Goal: Communication & Community: Answer question/provide support

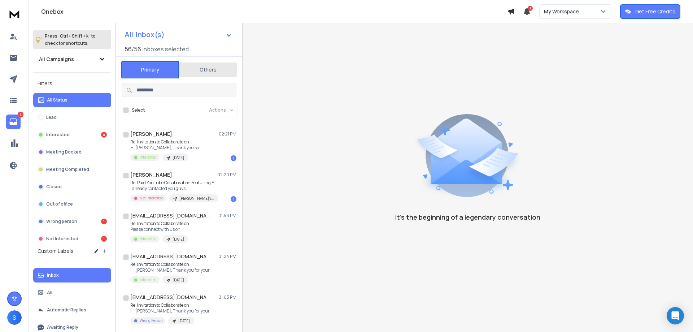
click at [530, 13] on icon at bounding box center [527, 11] width 6 height 7
click at [429, 65] on div "It’s the beginning of a legendary conversation" at bounding box center [468, 164] width 450 height 282
click at [528, 9] on icon at bounding box center [527, 11] width 6 height 7
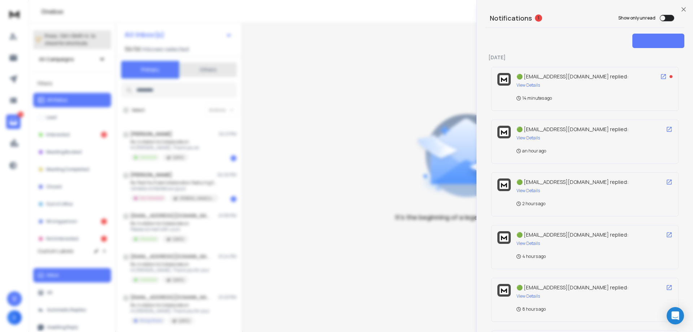
click at [641, 36] on button "Mark all as read" at bounding box center [658, 41] width 52 height 14
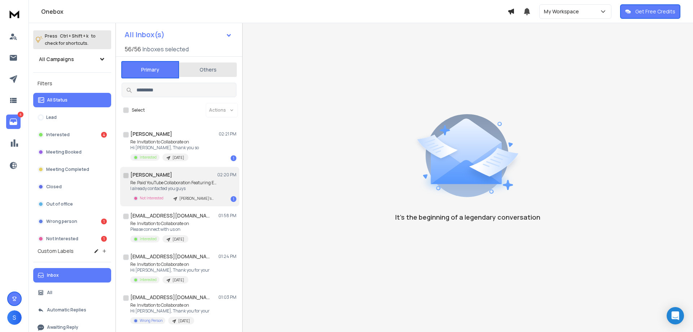
click at [161, 179] on div "jay cadet 02:20 PM Re: Paid YouTube Collaboration Featuring Envobyte Apps I alr…" at bounding box center [183, 186] width 106 height 31
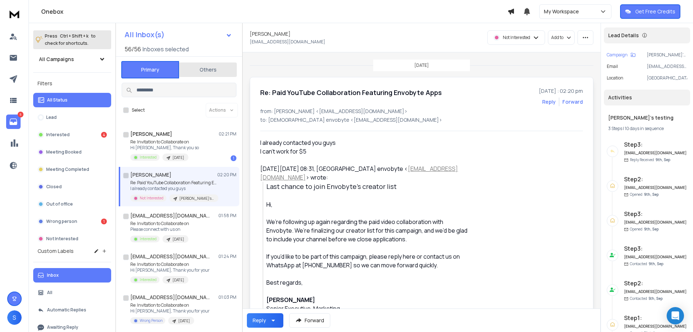
click at [651, 66] on p "cadetjay75@gmail.com" at bounding box center [667, 67] width 40 height 6
drag, startPoint x: 256, startPoint y: 139, endPoint x: 322, endPoint y: 160, distance: 68.6
copy div "I already contacted you guys I can’t work for $5"
drag, startPoint x: 126, startPoint y: 173, endPoint x: 156, endPoint y: 173, distance: 29.2
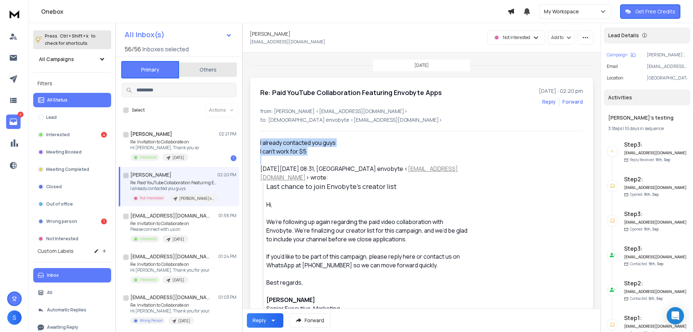
click at [156, 173] on div "jay cadet 02:20 PM Re: Paid YouTube Collaboration Featuring Envobyte Apps I alr…" at bounding box center [179, 186] width 119 height 39
drag, startPoint x: 128, startPoint y: 173, endPoint x: 155, endPoint y: 174, distance: 26.4
click at [155, 174] on div "jay cadet 02:20 PM Re: Paid YouTube Collaboration Featuring Envobyte Apps I alr…" at bounding box center [179, 186] width 119 height 39
copy div "[PERSON_NAME]"
click at [259, 320] on div "Reply" at bounding box center [259, 320] width 13 height 7
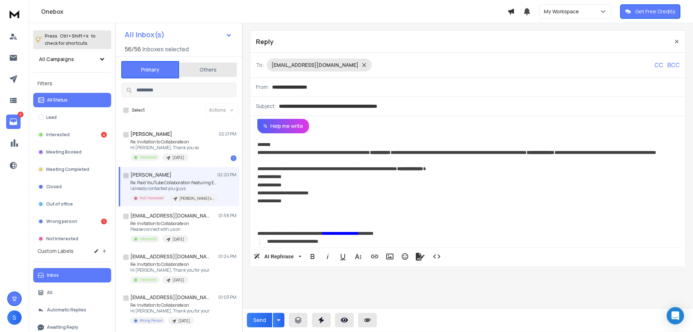
click at [283, 144] on p "*******" at bounding box center [463, 144] width 413 height 8
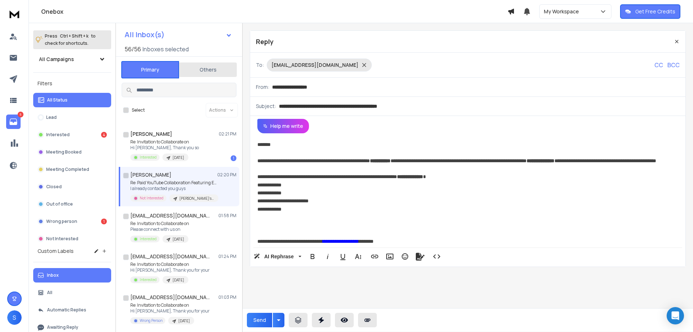
click at [356, 168] on p "**********" at bounding box center [463, 165] width 413 height 16
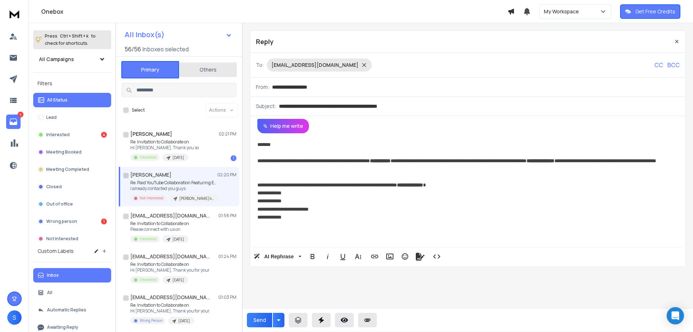
click at [501, 183] on p "**********" at bounding box center [463, 185] width 413 height 8
click at [301, 216] on p "**********" at bounding box center [463, 213] width 413 height 32
click at [262, 320] on button "Send" at bounding box center [259, 320] width 25 height 14
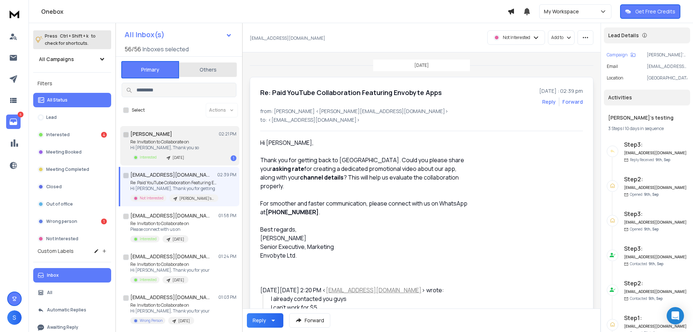
click at [141, 137] on h1 "[PERSON_NAME]" at bounding box center [151, 133] width 42 height 7
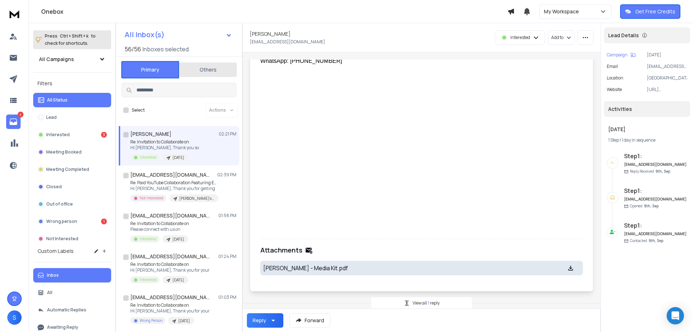
scroll to position [818, 0]
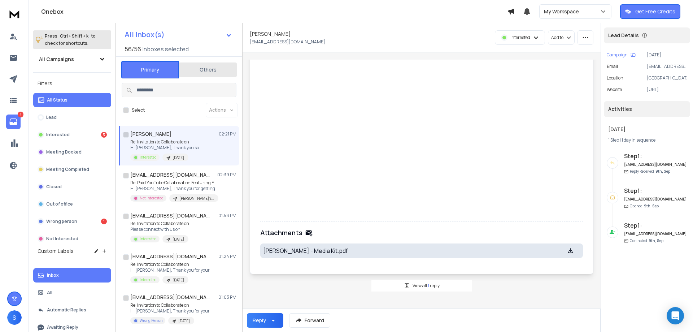
click at [569, 249] on icon at bounding box center [570, 250] width 7 height 7
click at [659, 89] on p "https://www.youtube.com/@HELENA-LIU/videos" at bounding box center [667, 90] width 40 height 6
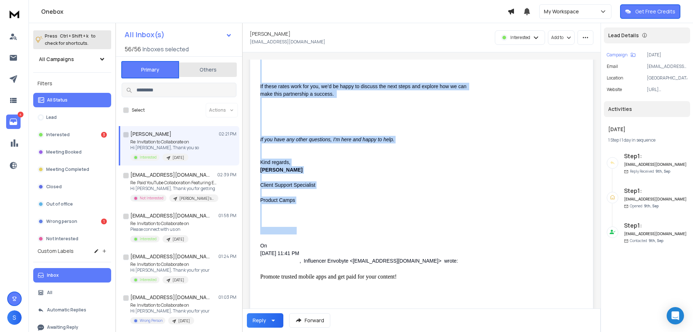
scroll to position [253, 0]
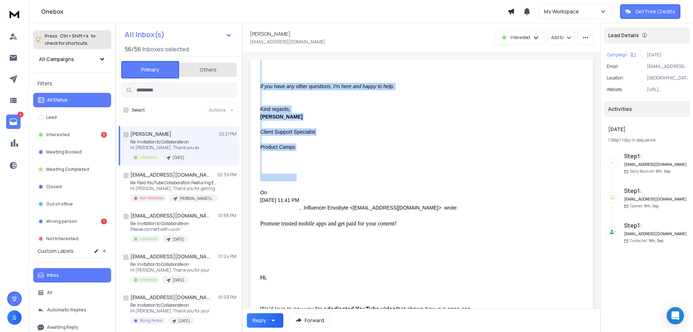
drag, startPoint x: 252, startPoint y: 133, endPoint x: 333, endPoint y: 148, distance: 82.5
click at [333, 148] on div "Re: Invitation to Collaborate on Paid YouTube Content 9 September 2025 : 02:21 …" at bounding box center [422, 327] width 344 height 1007
copy div "Hi Hassan, Thank you so much for reaching out and for your interest in collabor…"
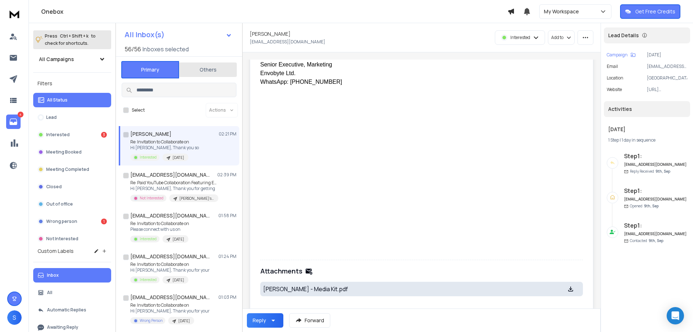
scroll to position [818, 0]
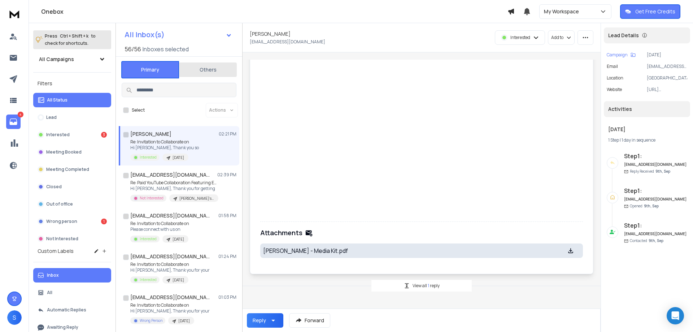
click at [261, 322] on div "Reply" at bounding box center [259, 320] width 13 height 7
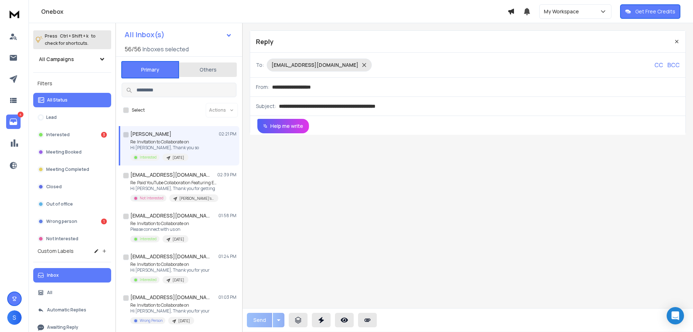
scroll to position [0, 0]
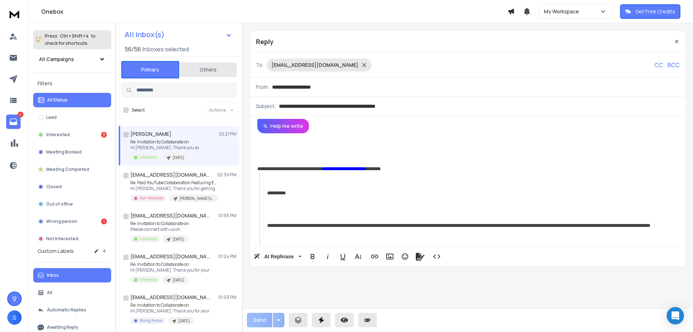
click at [263, 143] on div at bounding box center [467, 144] width 421 height 8
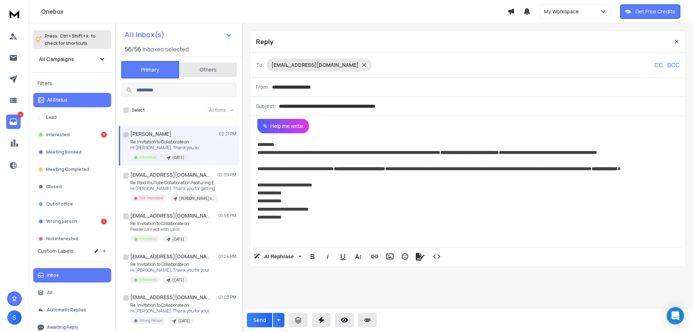
click at [285, 140] on div "**********" at bounding box center [467, 189] width 435 height 113
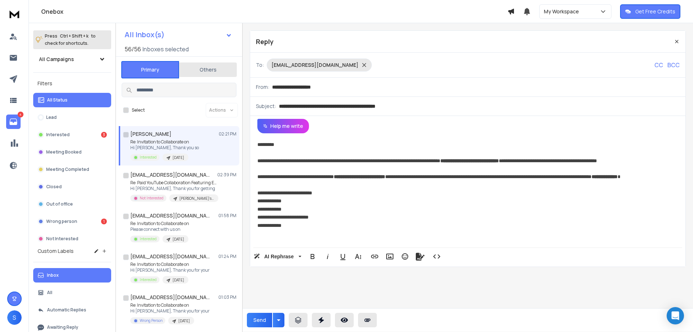
click at [292, 167] on p "**********" at bounding box center [463, 165] width 413 height 16
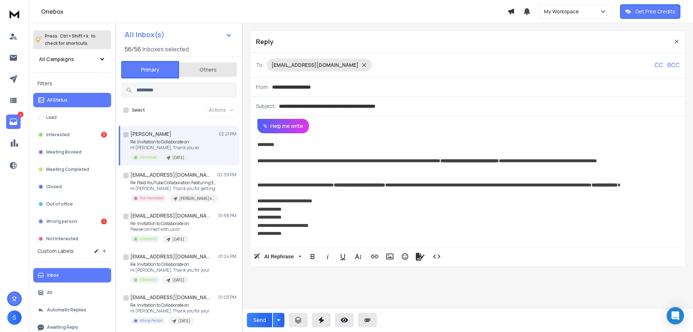
click at [330, 194] on p "**********" at bounding box center [463, 189] width 413 height 16
click at [329, 213] on p "**********" at bounding box center [463, 209] width 413 height 8
click at [301, 241] on p "**********" at bounding box center [463, 237] width 413 height 32
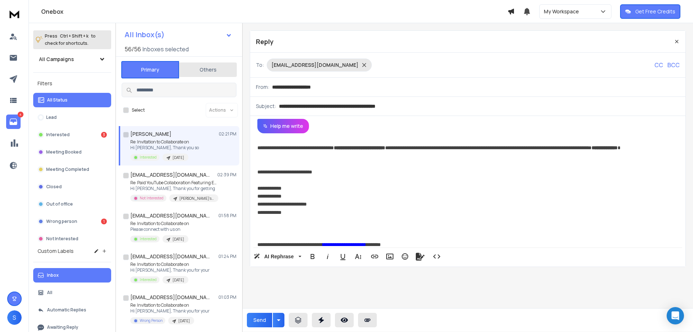
scroll to position [72, 0]
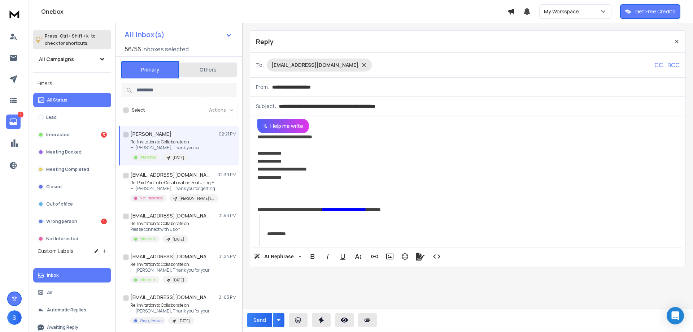
click at [262, 319] on button "Send" at bounding box center [259, 320] width 25 height 14
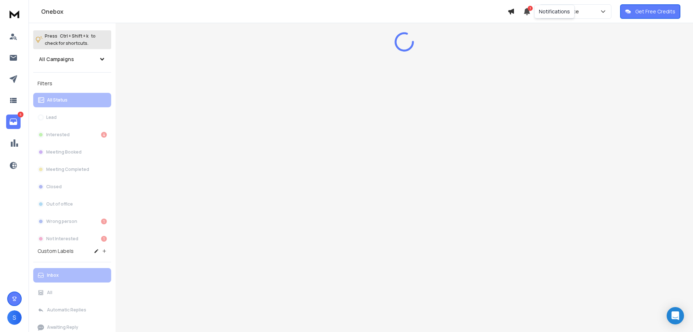
click at [530, 13] on icon at bounding box center [527, 11] width 6 height 7
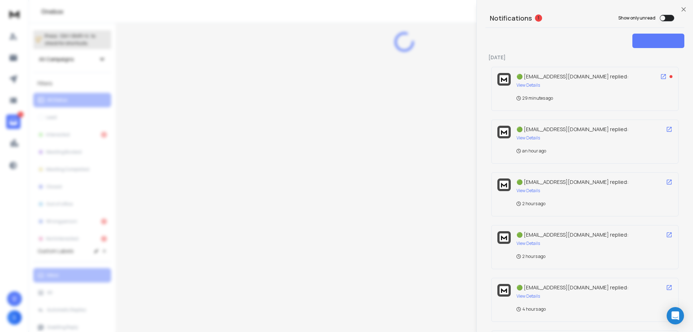
click at [652, 41] on span "Mark all as read" at bounding box center [658, 41] width 33 height 6
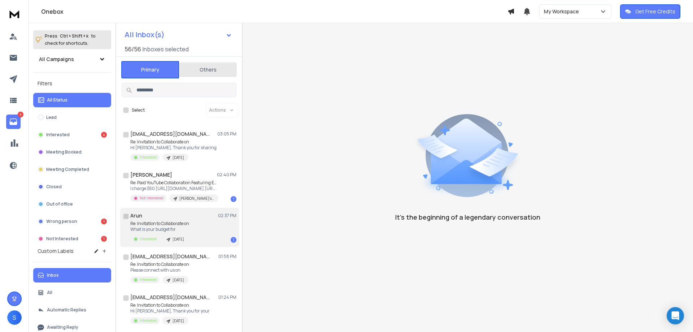
click at [192, 217] on div "Arun 02:37 PM" at bounding box center [183, 215] width 106 height 7
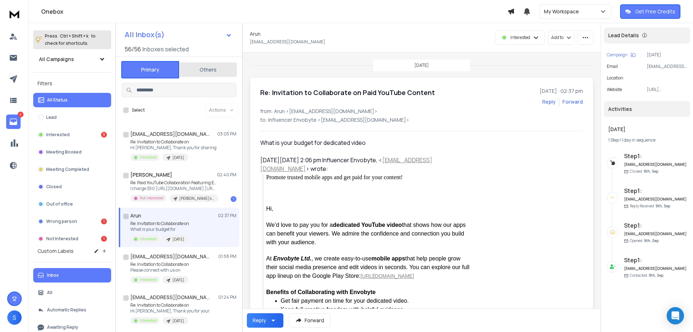
click at [668, 87] on p "http://www.youtube.com/@we_make_editor_" at bounding box center [667, 90] width 40 height 6
drag, startPoint x: 258, startPoint y: 140, endPoint x: 421, endPoint y: 150, distance: 163.4
click at [421, 150] on div "Re: Invitation to Collaborate on Paid YouTube Content 9 September 2025 : 02:37 …" at bounding box center [422, 263] width 344 height 373
copy div "Wha"
drag, startPoint x: 130, startPoint y: 213, endPoint x: 143, endPoint y: 213, distance: 13.0
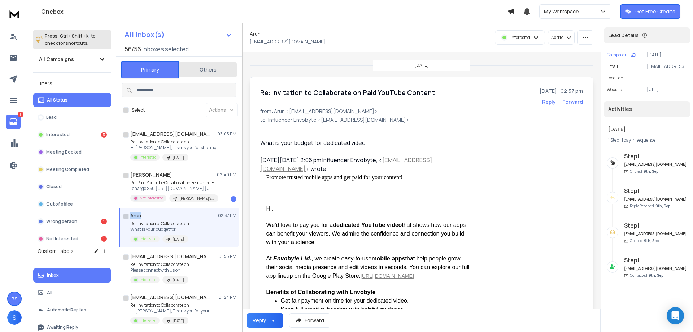
click at [143, 213] on div "Arun 02:37 PM" at bounding box center [183, 215] width 106 height 7
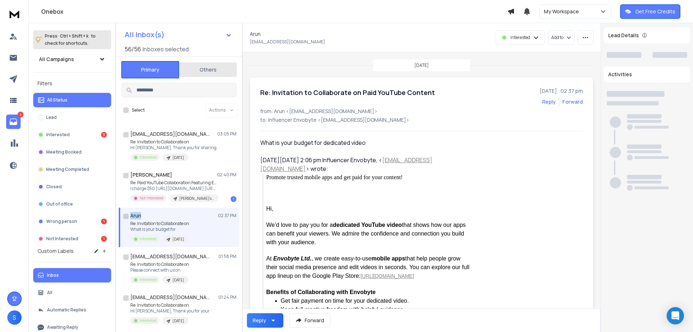
copy h1 "Arun"
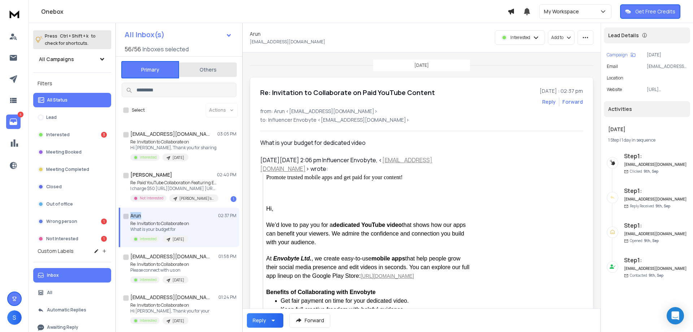
click at [260, 318] on div "Reply" at bounding box center [259, 320] width 13 height 7
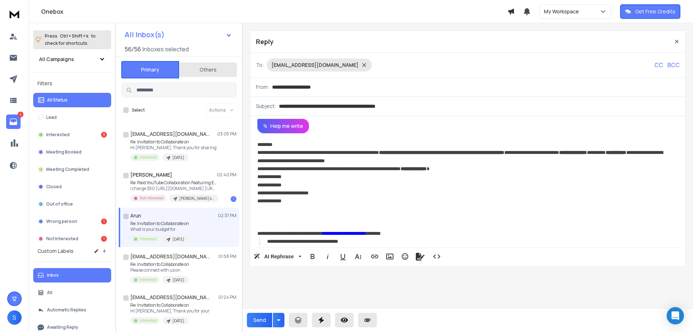
click at [283, 148] on p "**********" at bounding box center [463, 156] width 413 height 16
click at [281, 143] on p "********" at bounding box center [463, 144] width 413 height 8
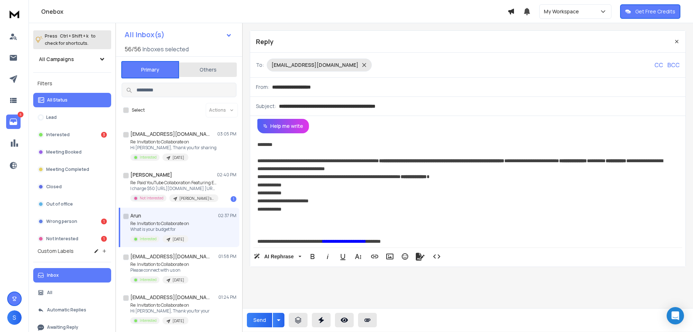
click at [490, 166] on p "**********" at bounding box center [463, 165] width 413 height 16
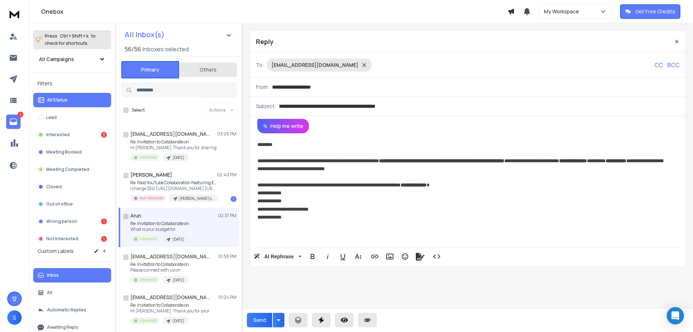
click at [487, 184] on p "**********" at bounding box center [463, 185] width 413 height 8
click at [301, 216] on p "**********" at bounding box center [463, 213] width 413 height 32
click at [262, 319] on button "Send" at bounding box center [259, 320] width 25 height 14
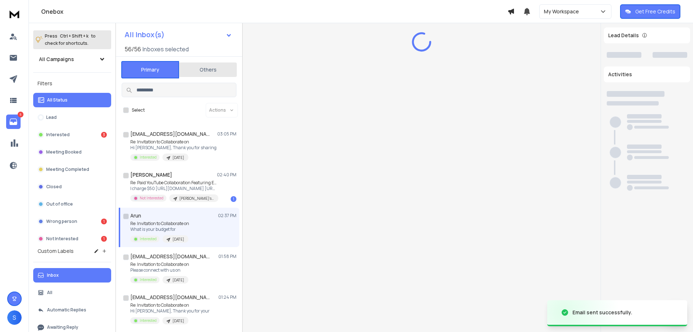
click at [89, 7] on h1 "Onebox" at bounding box center [274, 11] width 466 height 9
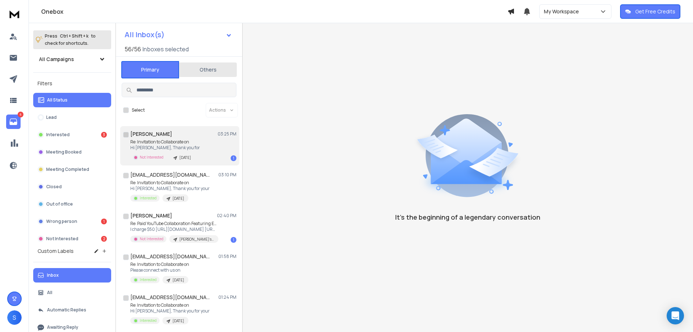
click at [169, 141] on p "Re: Invitation to Collaborate on" at bounding box center [165, 142] width 70 height 6
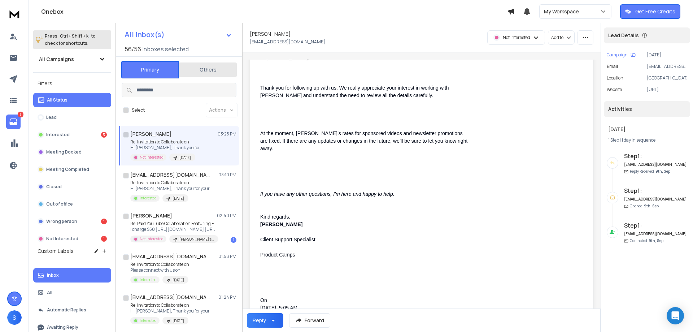
scroll to position [144, 0]
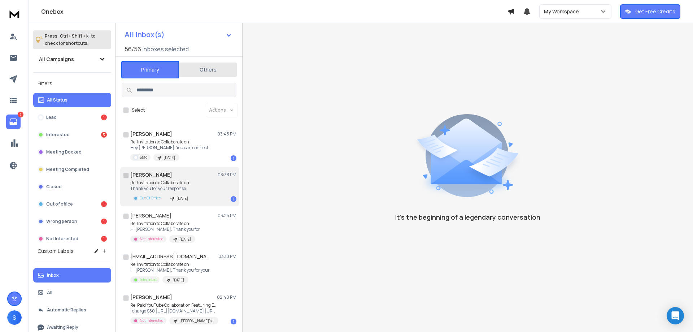
click at [174, 180] on p "Re: Invitation to Collaborate on" at bounding box center [161, 183] width 62 height 6
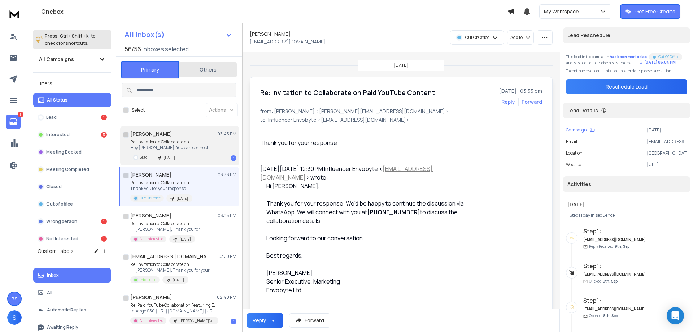
click at [213, 142] on div "Re: Invitation to Collaborate on Hey Fardin, You can connect Lead September 08,…" at bounding box center [183, 150] width 106 height 22
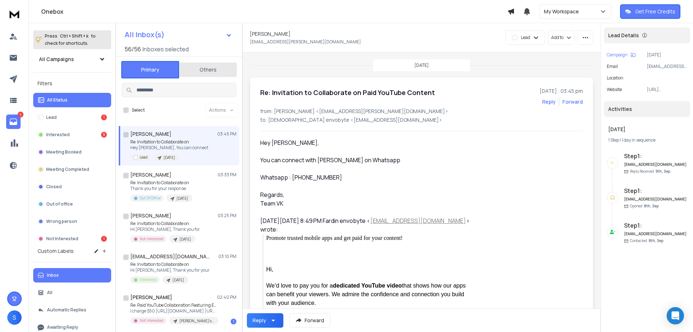
click at [663, 89] on p "https://www.youtube.com/@VaibhavKadnar/videos" at bounding box center [667, 90] width 40 height 6
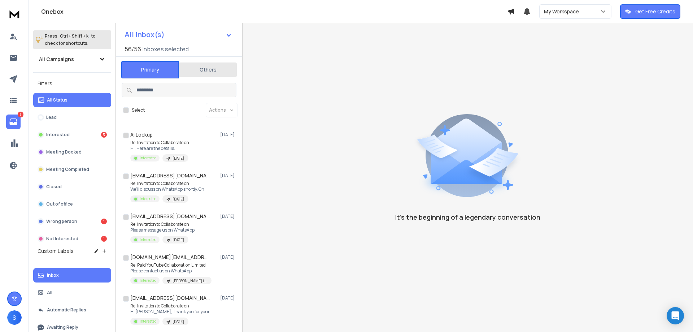
scroll to position [1776, 0]
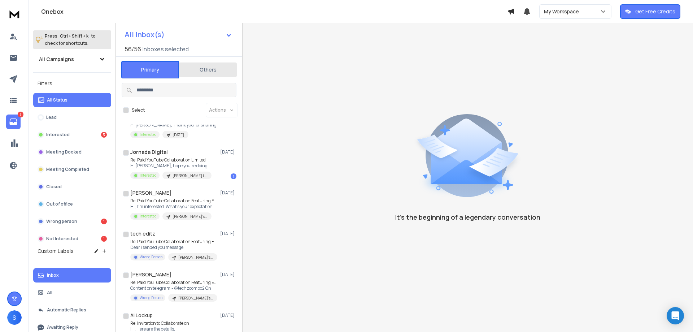
click at [330, 117] on div "It’s the beginning of a legendary conversation" at bounding box center [468, 164] width 450 height 282
click at [228, 34] on icon at bounding box center [229, 35] width 6 height 6
click at [274, 56] on div "It’s the beginning of a legendary conversation" at bounding box center [468, 164] width 450 height 282
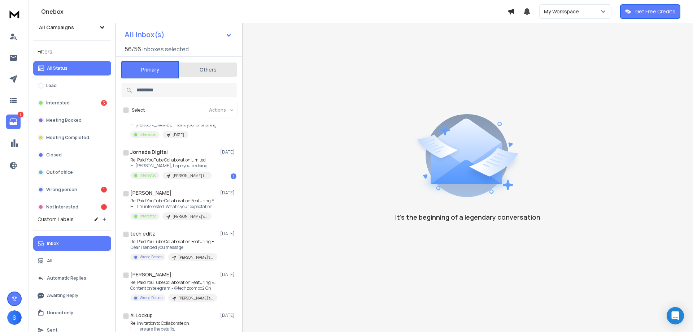
scroll to position [0, 0]
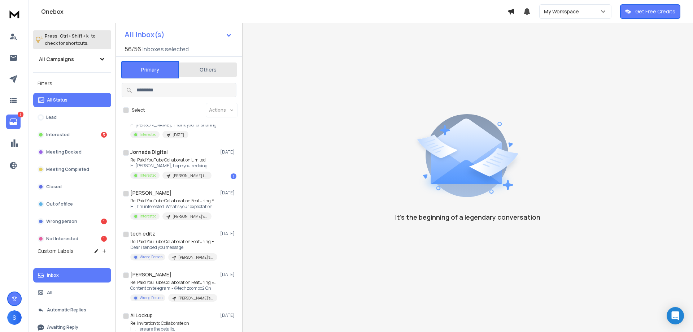
click at [115, 12] on h1 "Onebox" at bounding box center [274, 11] width 466 height 9
click at [271, 86] on div "It’s the beginning of a legendary conversation" at bounding box center [468, 164] width 450 height 282
click at [413, 74] on div "It’s the beginning of a legendary conversation" at bounding box center [468, 164] width 450 height 282
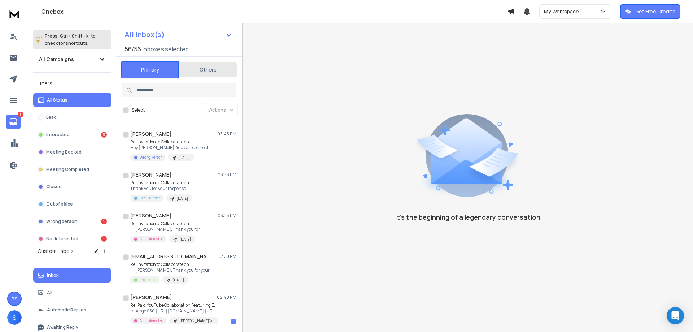
click at [269, 92] on div "It’s the beginning of a legendary conversation" at bounding box center [468, 164] width 450 height 282
click at [265, 48] on div "It’s the beginning of a legendary conversation" at bounding box center [468, 164] width 450 height 282
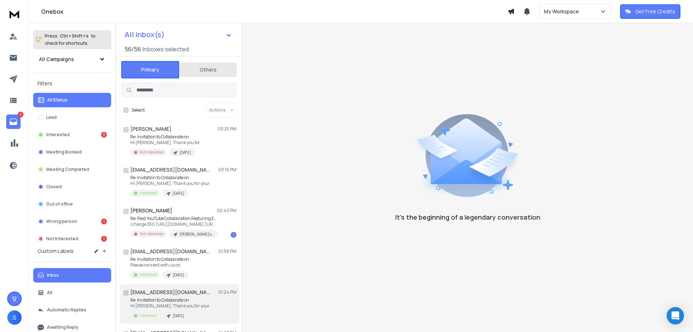
scroll to position [72, 0]
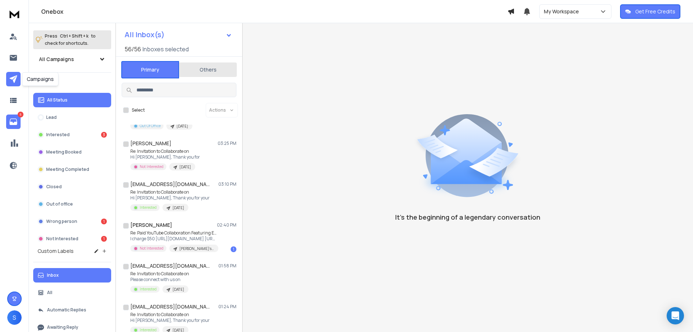
click at [12, 73] on link at bounding box center [13, 79] width 14 height 14
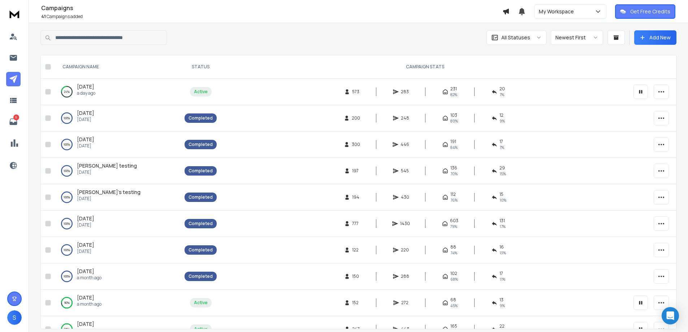
click at [394, 39] on div "Campaigns 41 Campaigns Added All Statuses Newest First Add New" at bounding box center [517, 37] width 318 height 14
click at [15, 122] on icon at bounding box center [13, 121] width 8 height 6
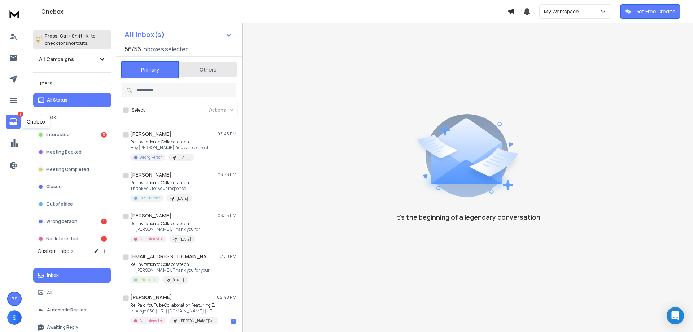
click at [305, 104] on div "It’s the beginning of a legendary conversation" at bounding box center [468, 164] width 450 height 282
